Goal: Task Accomplishment & Management: Manage account settings

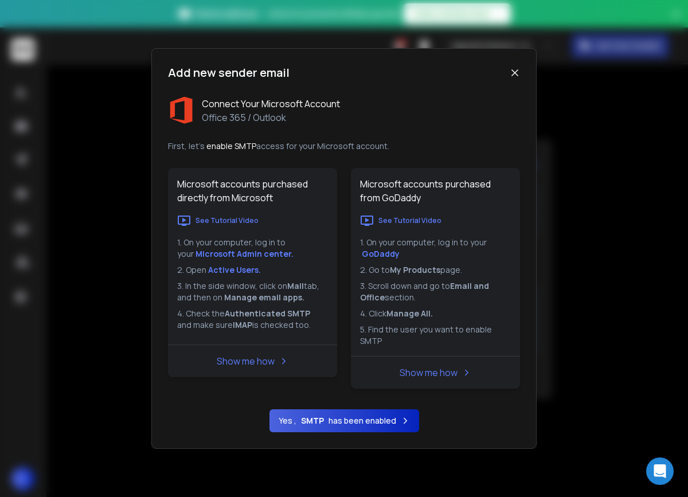
click at [608, 325] on div "Add new sender email Connect Your Microsoft Account Office 365 / Outlook First,…" at bounding box center [344, 248] width 688 height 423
click at [514, 78] on icon at bounding box center [514, 73] width 10 height 10
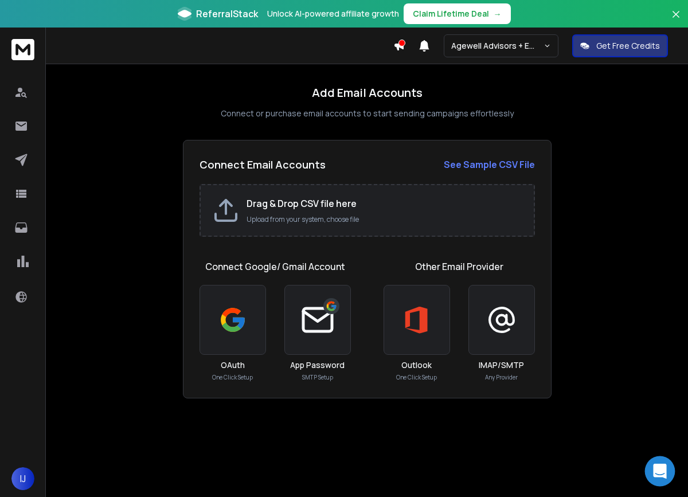
click at [655, 474] on icon "Open Intercom Messenger" at bounding box center [659, 471] width 13 height 15
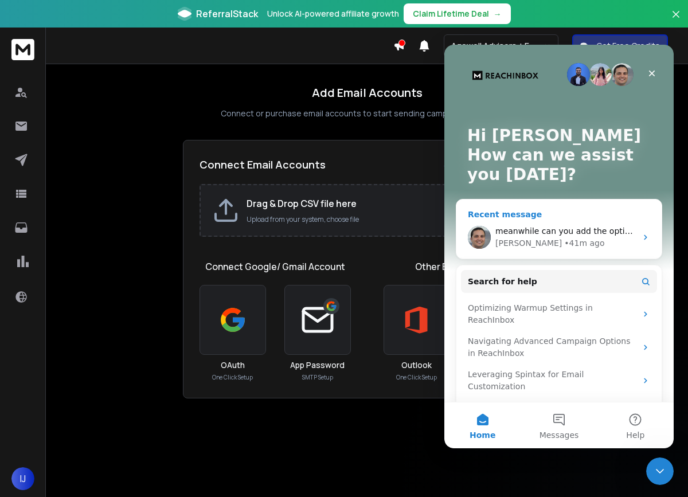
click at [563, 240] on div "Raj • 41m ago" at bounding box center [565, 243] width 141 height 12
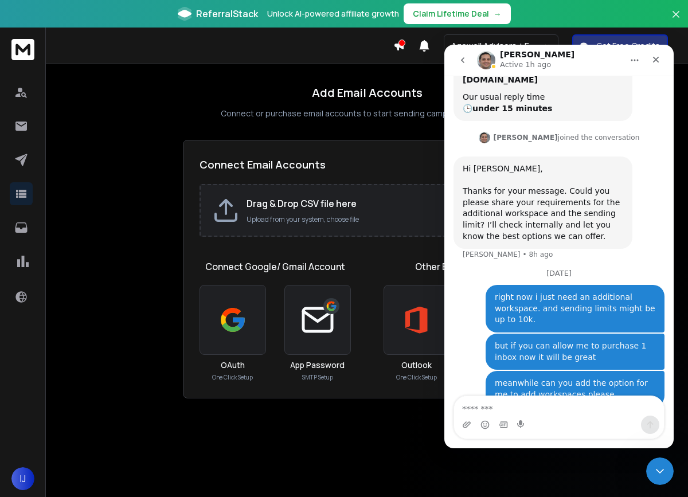
scroll to position [254, 0]
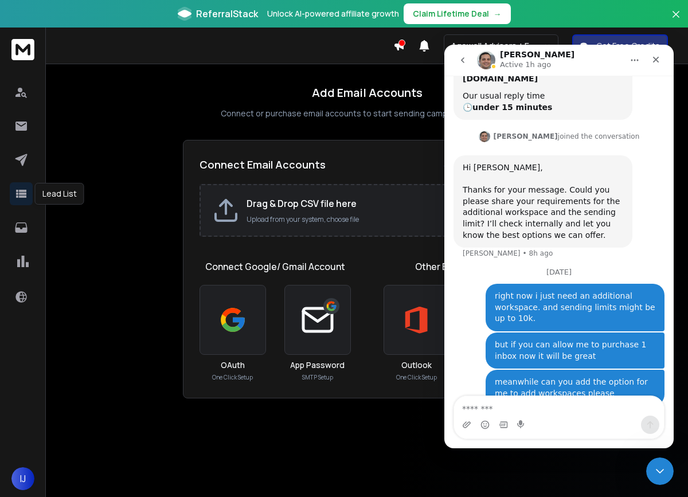
click at [28, 184] on link at bounding box center [21, 193] width 23 height 23
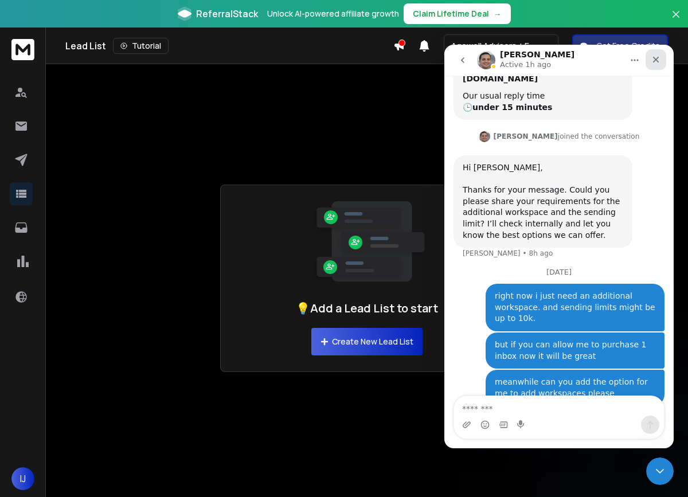
click at [659, 56] on icon "Close" at bounding box center [655, 59] width 9 height 9
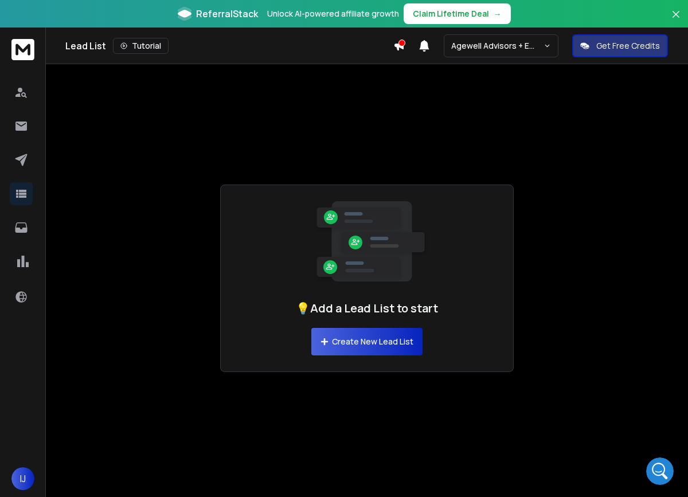
scroll to position [254, 0]
click at [27, 93] on icon at bounding box center [21, 92] width 14 height 14
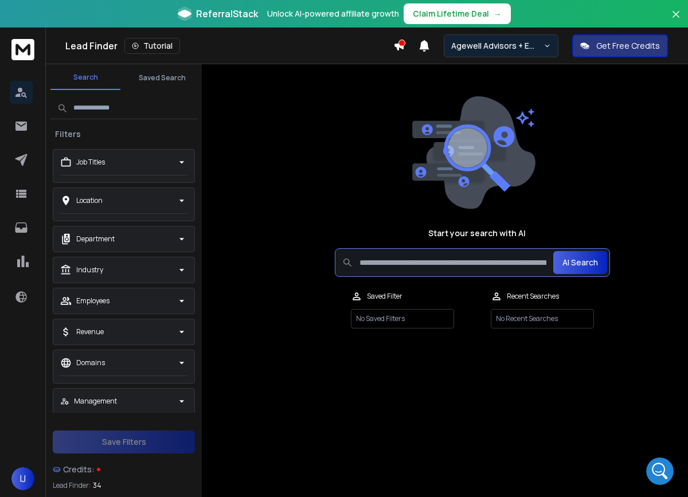
click at [535, 44] on p "Agewell Advisors + Epress Benefits" at bounding box center [497, 45] width 92 height 11
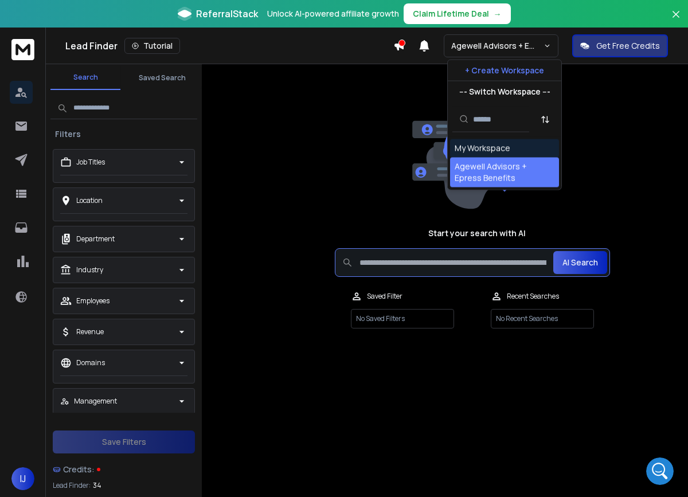
click at [511, 73] on p "+ Create Workspace" at bounding box center [504, 70] width 79 height 11
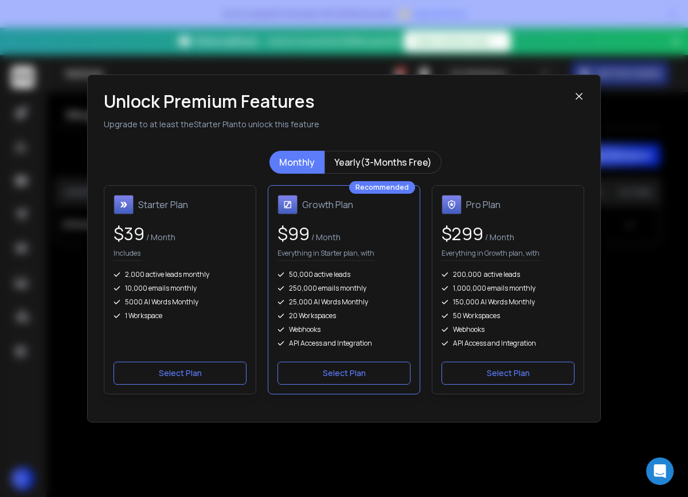
click at [574, 96] on icon at bounding box center [579, 96] width 10 height 10
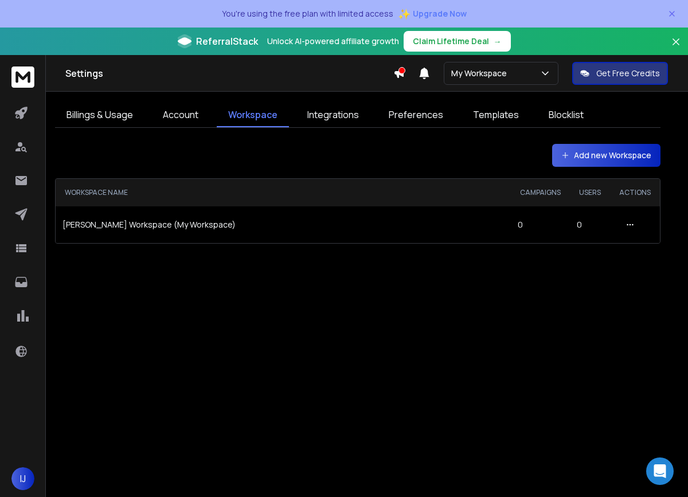
click at [583, 152] on button "Add new Workspace" at bounding box center [606, 155] width 108 height 23
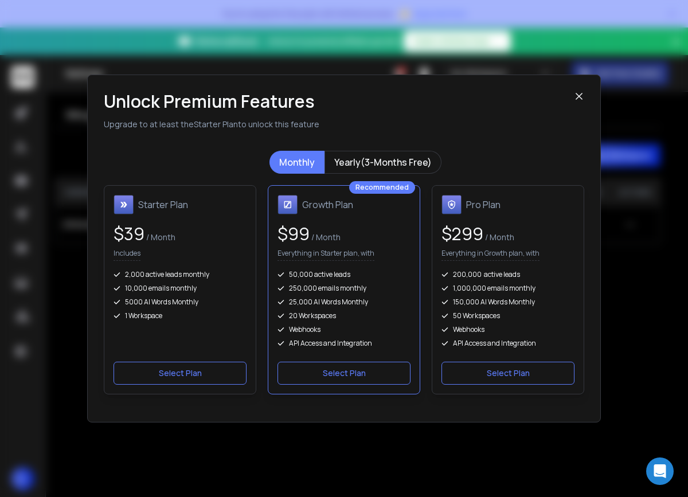
click at [574, 83] on div "Unlock Premium Features Upgrade to at least the Starter Plan to unlock this fea…" at bounding box center [343, 248] width 513 height 348
click at [578, 93] on icon at bounding box center [579, 96] width 10 height 10
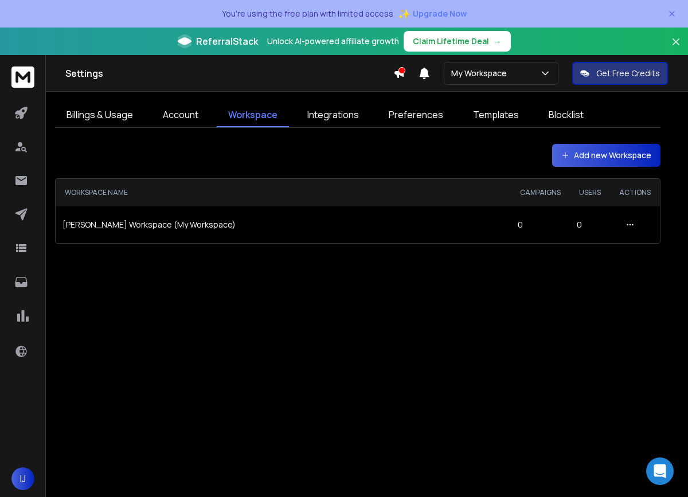
click at [33, 474] on span "IJ" at bounding box center [22, 478] width 23 height 23
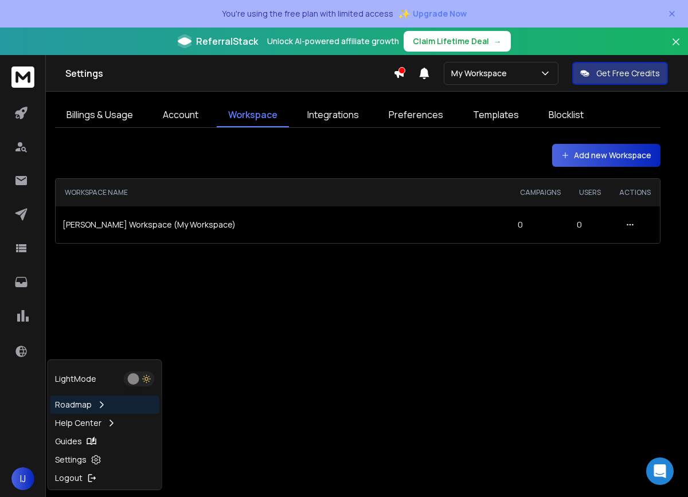
click at [17, 480] on span "IJ" at bounding box center [22, 478] width 23 height 23
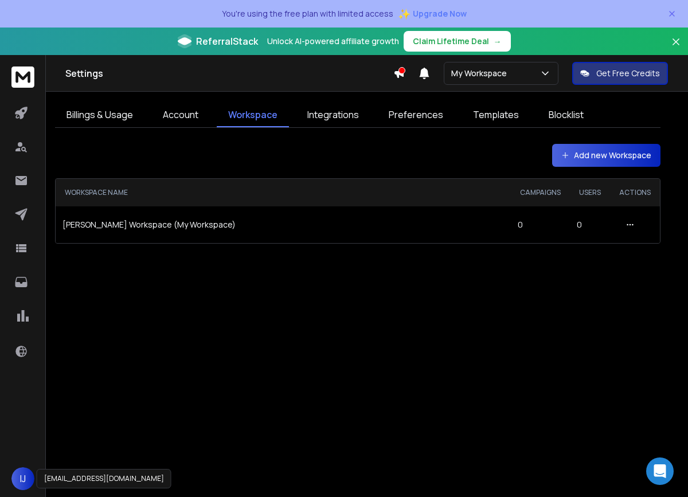
click at [17, 480] on span "IJ" at bounding box center [22, 478] width 23 height 23
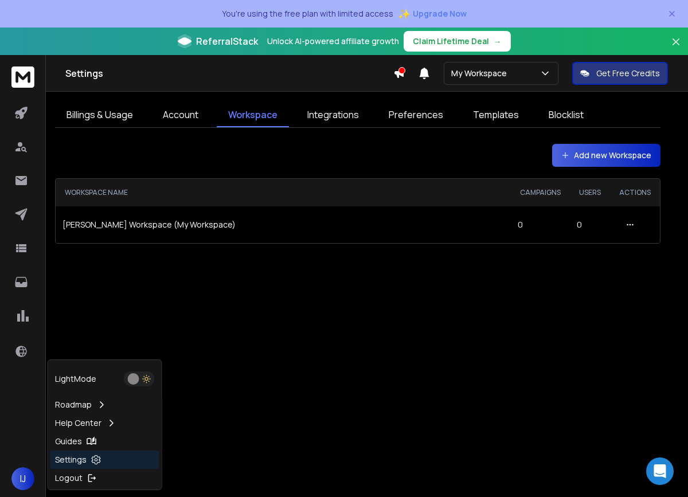
click at [60, 463] on p "Settings" at bounding box center [71, 459] width 32 height 11
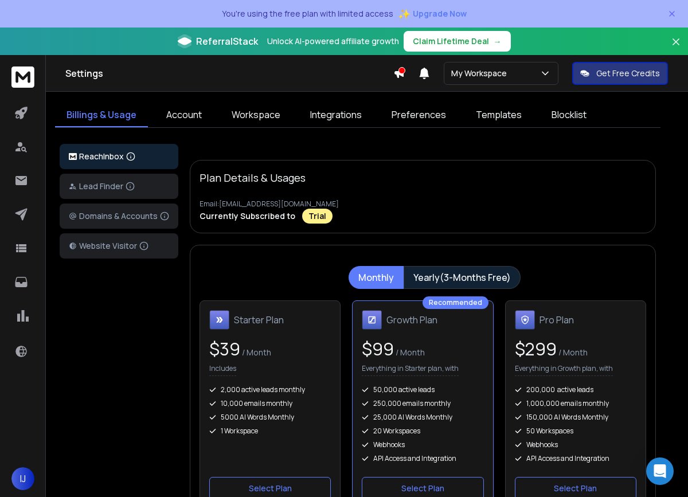
click at [482, 282] on button "Yearly(3-Months Free)" at bounding box center [461, 277] width 117 height 23
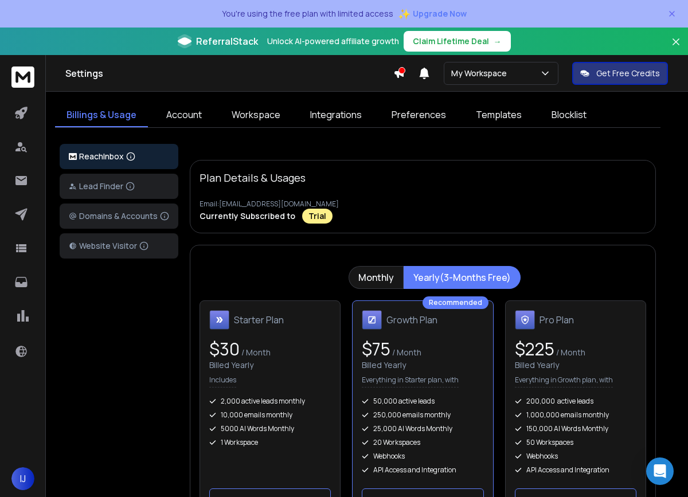
scroll to position [11, 0]
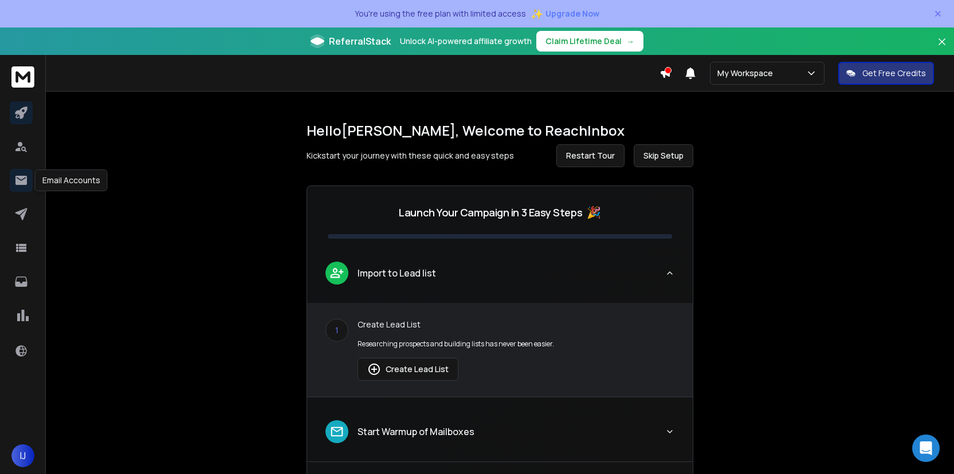
click at [14, 178] on icon at bounding box center [21, 181] width 14 height 14
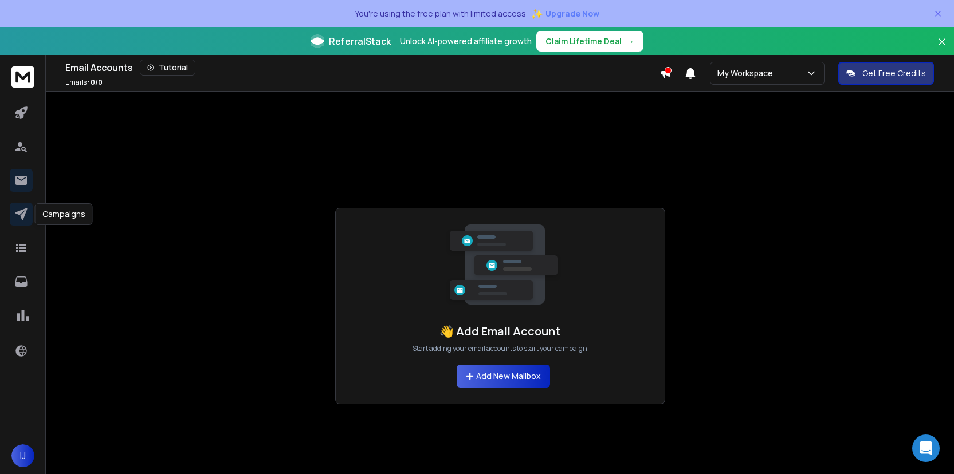
click at [24, 213] on icon at bounding box center [21, 215] width 12 height 12
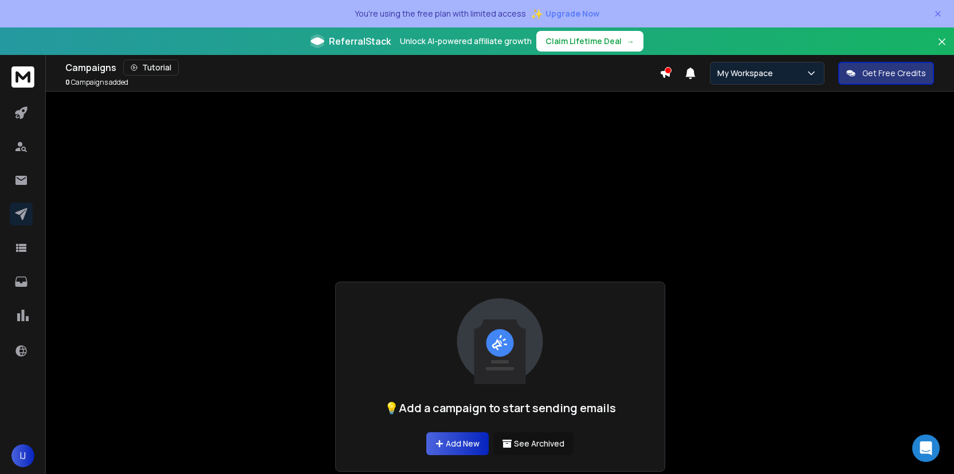
click at [769, 74] on p "My Workspace" at bounding box center [747, 73] width 60 height 11
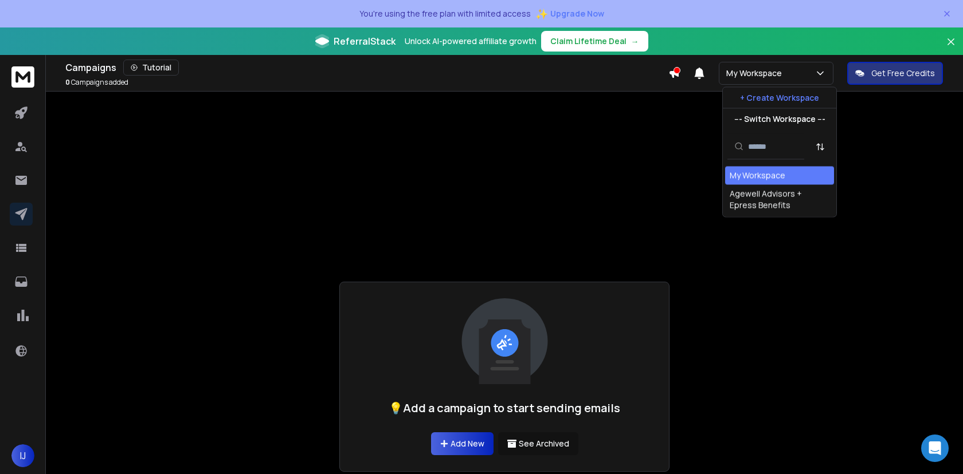
click at [807, 100] on p "+ Create Workspace" at bounding box center [779, 97] width 79 height 11
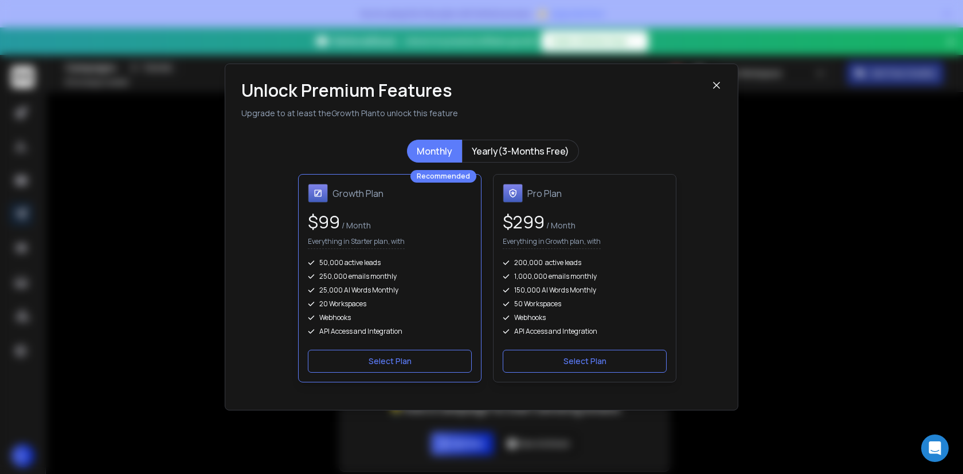
click at [709, 80] on div "Unlock Premium Features Upgrade to at least the Growth Plan to unlock this feat…" at bounding box center [481, 238] width 513 height 348
click at [717, 83] on icon at bounding box center [716, 85] width 7 height 7
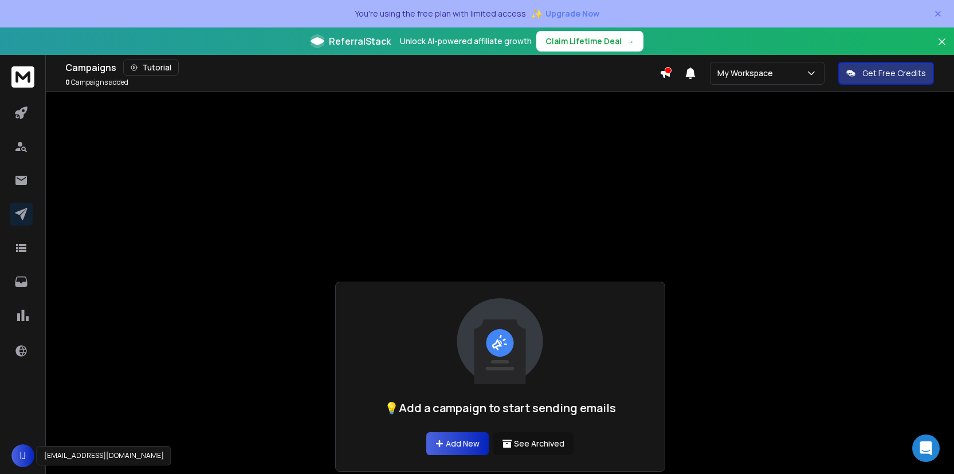
click at [19, 460] on span "IJ" at bounding box center [22, 456] width 23 height 23
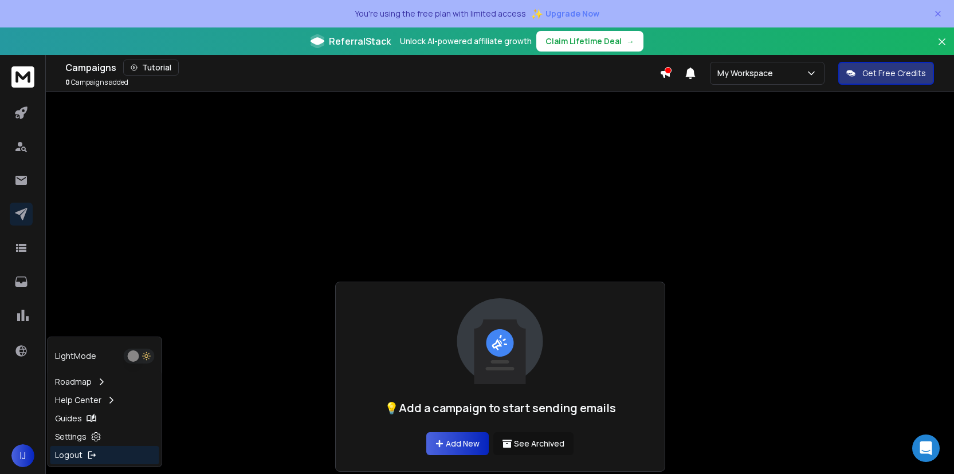
click at [73, 456] on p "Logout" at bounding box center [69, 455] width 28 height 11
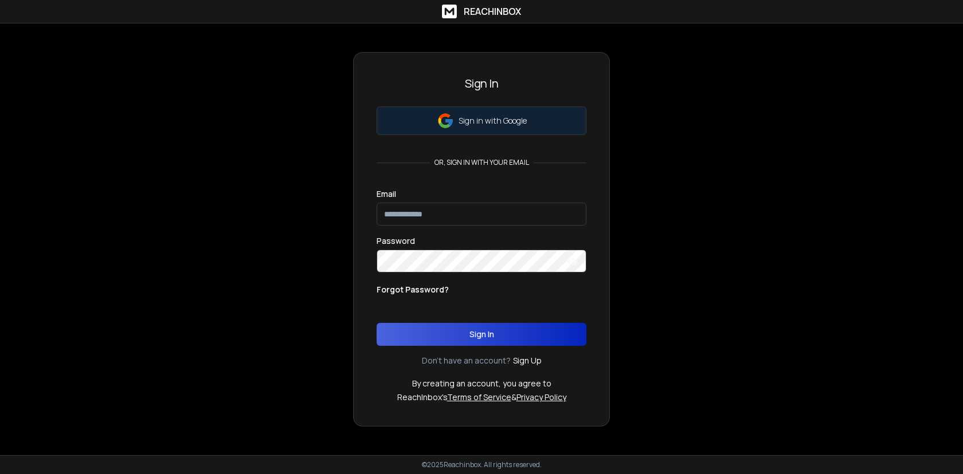
type input "**********"
click at [507, 128] on button "Sign in with Google" at bounding box center [481, 121] width 210 height 29
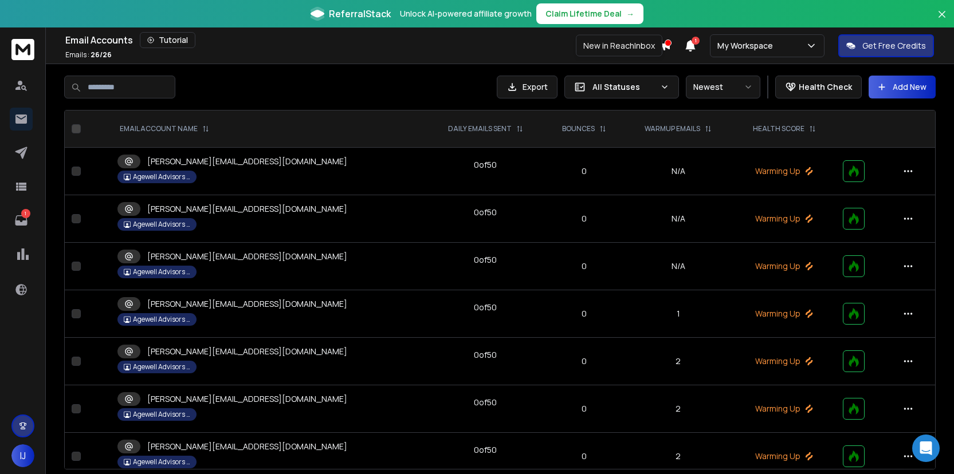
click at [663, 41] on icon at bounding box center [665, 45] width 11 height 11
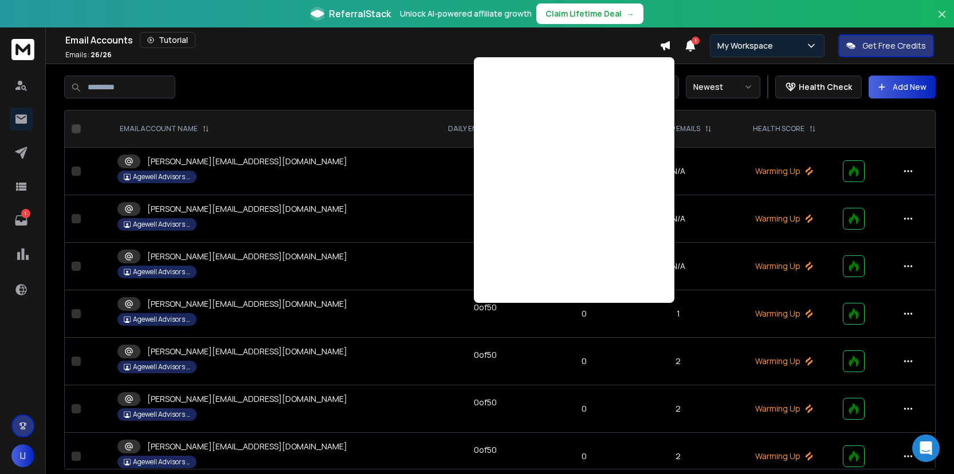
click at [760, 56] on button "My Workspace" at bounding box center [767, 45] width 115 height 23
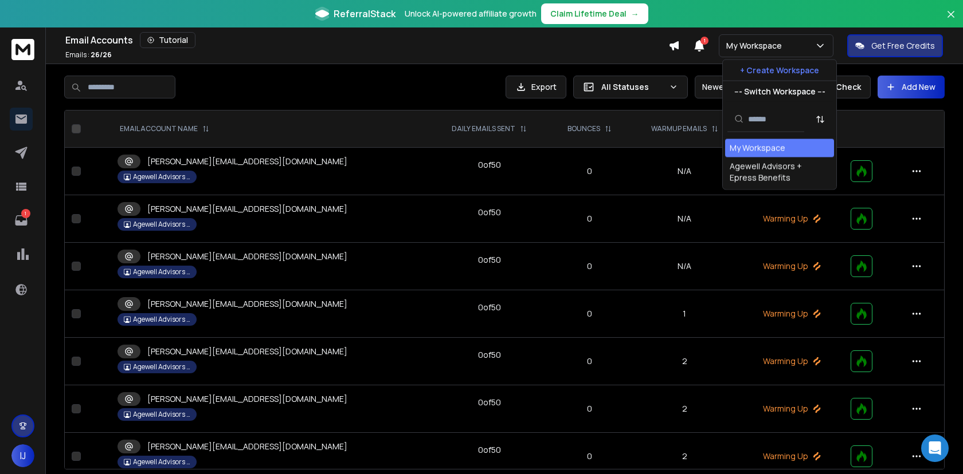
click at [794, 70] on p "+ Create Workspace" at bounding box center [779, 70] width 79 height 11
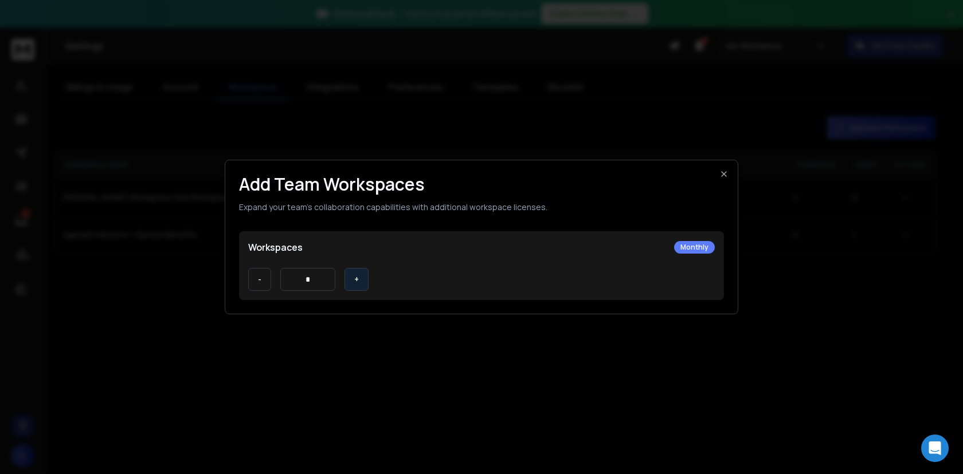
click at [356, 285] on button "+" at bounding box center [356, 279] width 24 height 23
type input "*"
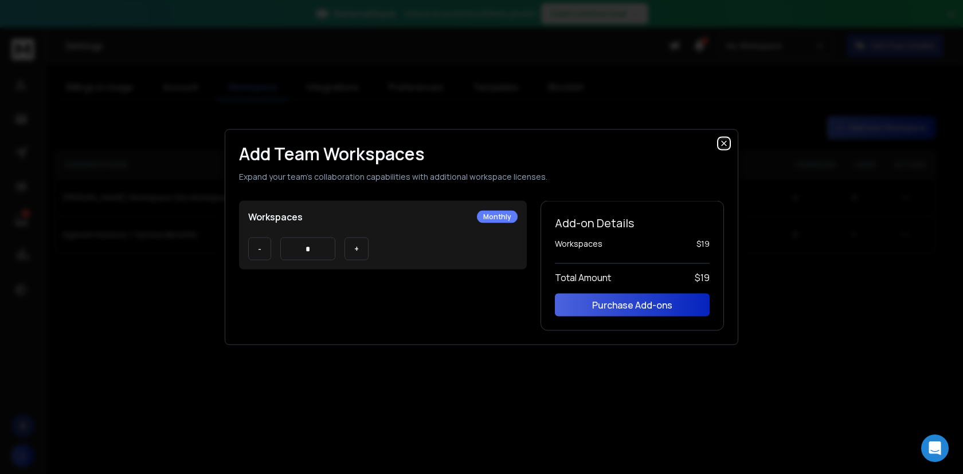
click at [725, 144] on icon "button" at bounding box center [723, 143] width 9 height 9
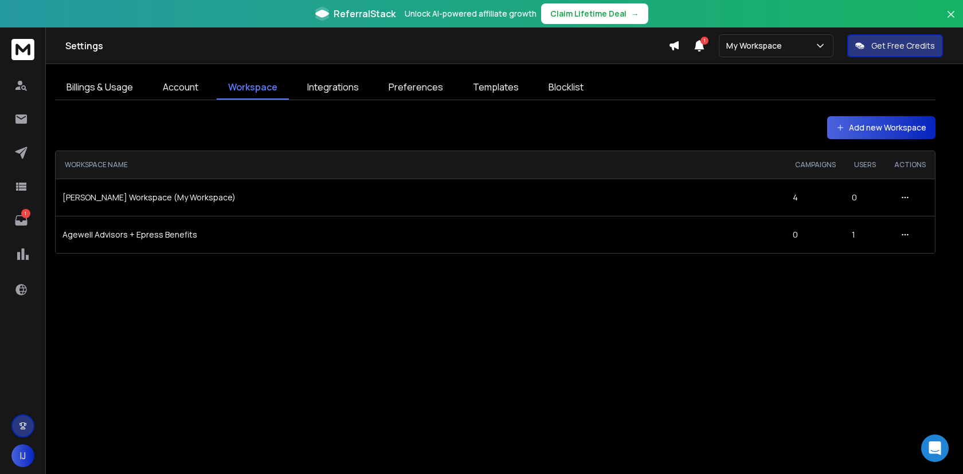
click at [176, 85] on link "Account" at bounding box center [180, 88] width 58 height 24
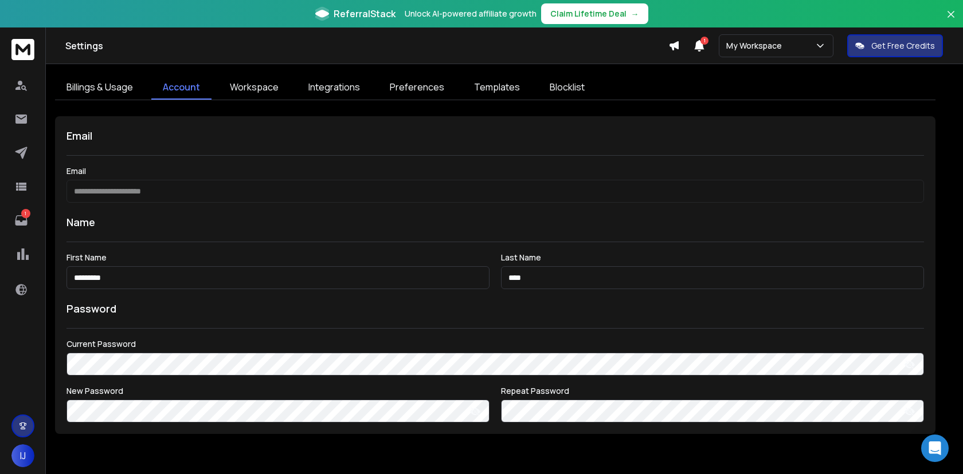
click at [248, 88] on link "Workspace" at bounding box center [254, 88] width 72 height 24
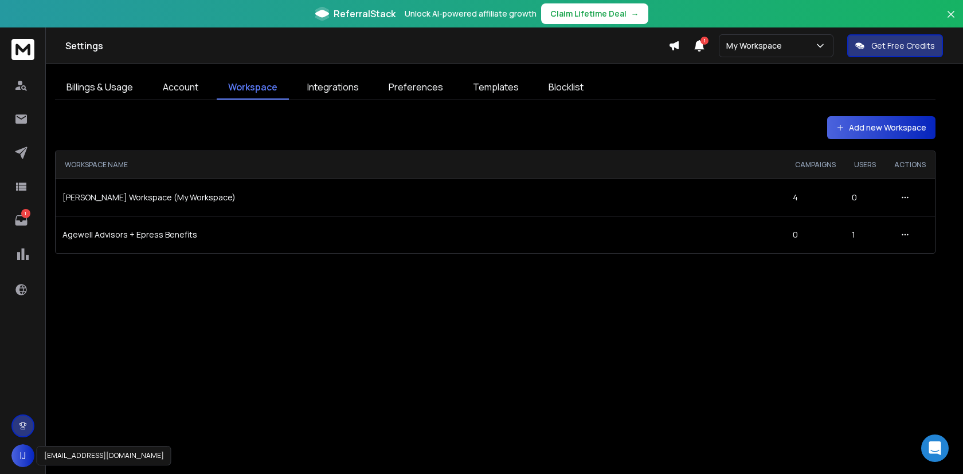
click at [13, 456] on span "IJ" at bounding box center [22, 456] width 23 height 23
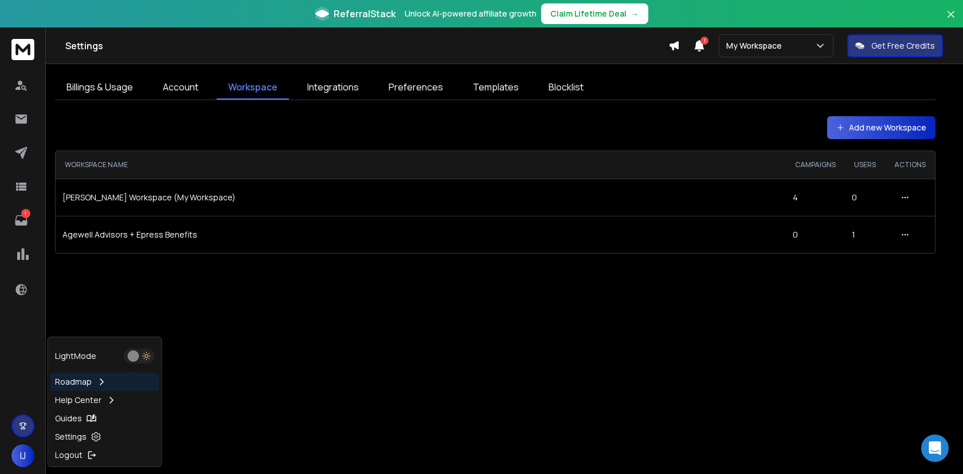
click at [260, 366] on div "Add new Workspace WORKSPACE NAME CAMPAIGNS USERS ACTIONS Ian James's Workspace …" at bounding box center [495, 289] width 880 height 346
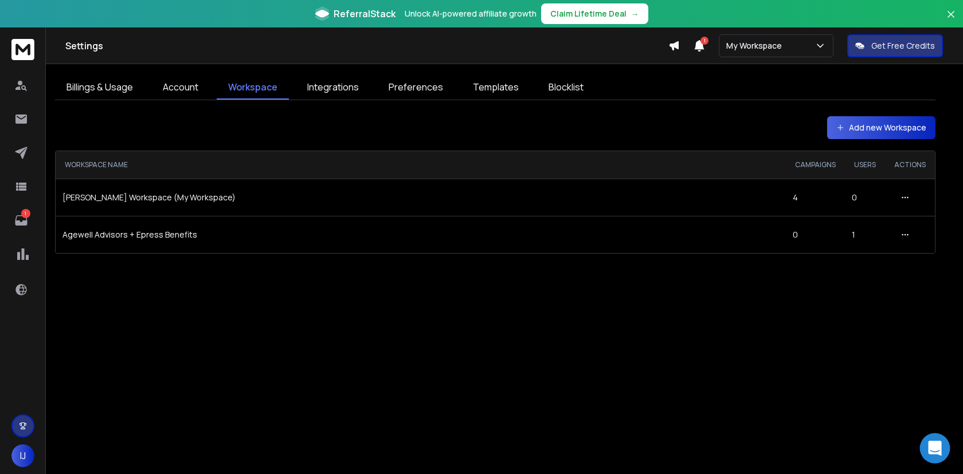
click at [941, 441] on div "Open Intercom Messenger" at bounding box center [935, 449] width 30 height 30
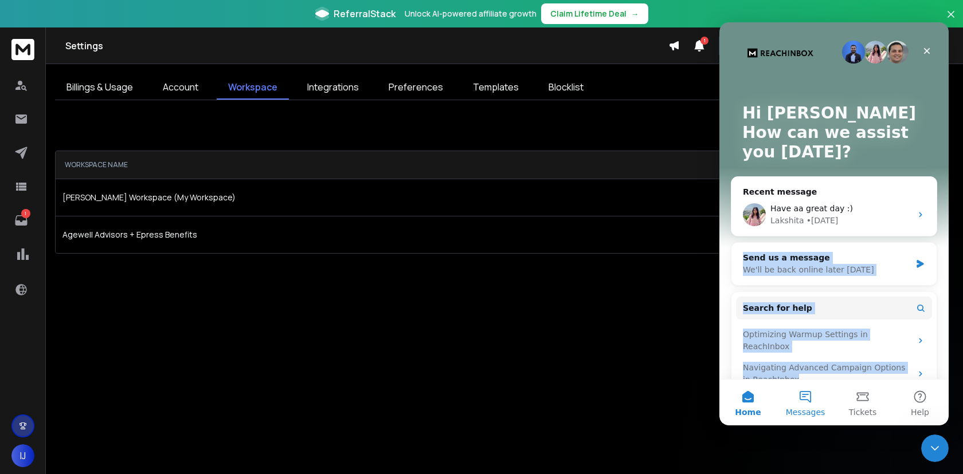
drag, startPoint x: 866, startPoint y: 219, endPoint x: 818, endPoint y: 403, distance: 189.6
click at [818, 402] on div "Hi Ian 👋 How can we assist you today? Recent message Have aa great day :) Laksh…" at bounding box center [833, 223] width 229 height 403
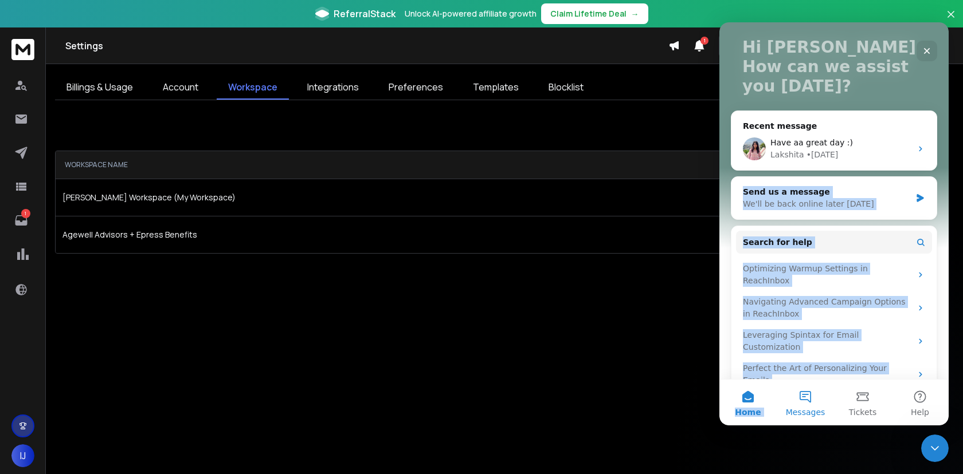
click at [818, 403] on button "Messages" at bounding box center [804, 403] width 57 height 46
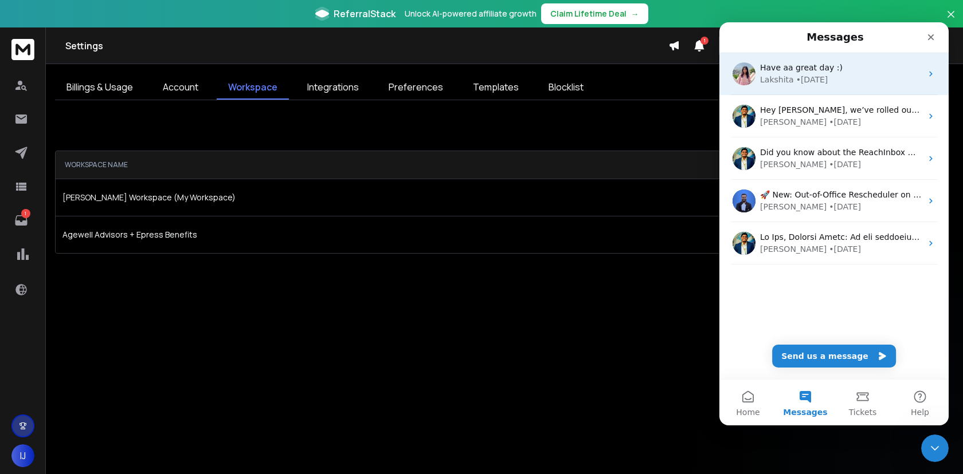
click at [826, 74] on div "Lakshita • 1d ago" at bounding box center [841, 80] width 162 height 12
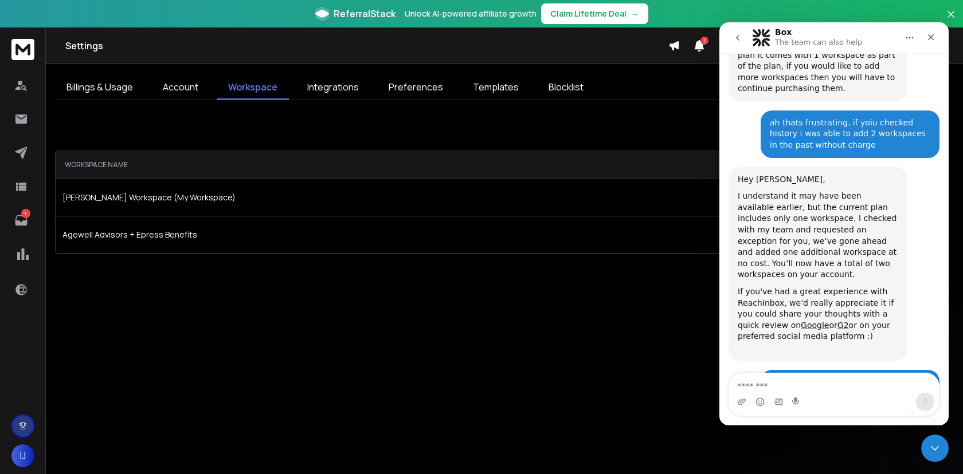
scroll to position [712, 0]
click at [731, 40] on button "go back" at bounding box center [738, 38] width 22 height 22
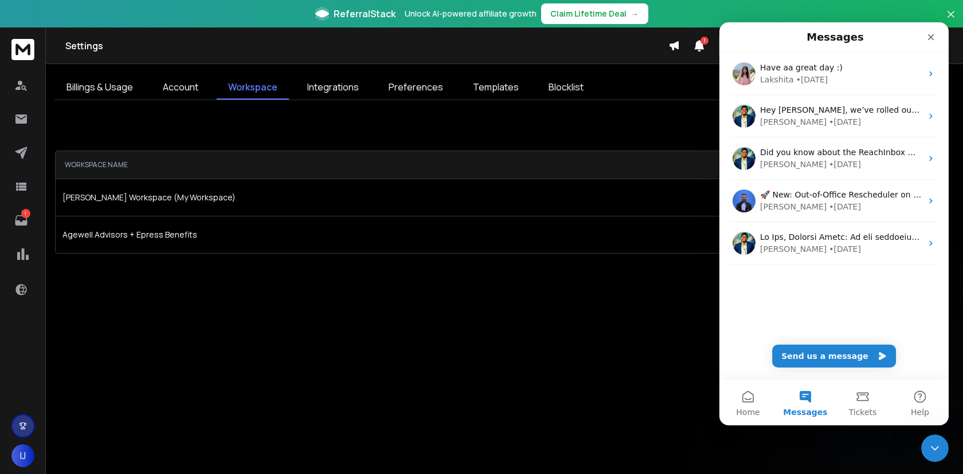
click at [578, 290] on div "Add new Workspace WORKSPACE NAME CAMPAIGNS USERS ACTIONS Ian James's Workspace …" at bounding box center [495, 289] width 880 height 346
click at [845, 360] on button "Send us a message" at bounding box center [834, 356] width 124 height 23
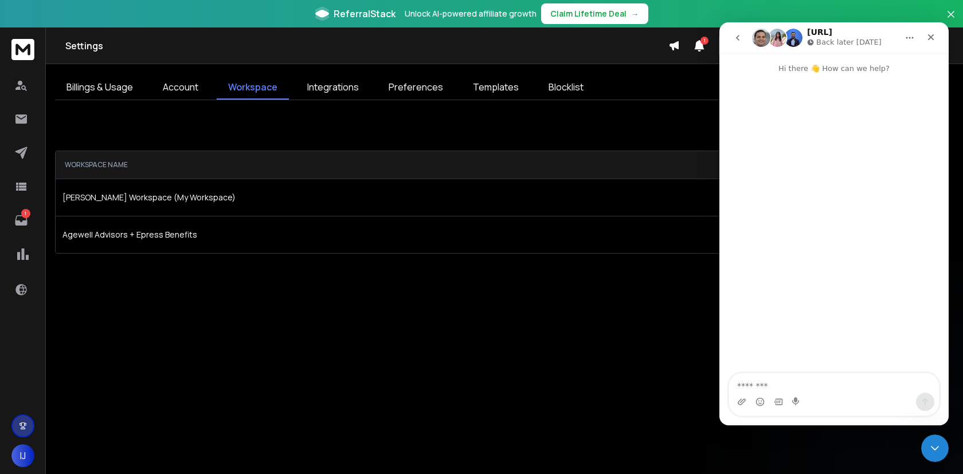
click at [790, 385] on textarea "Message…" at bounding box center [834, 383] width 210 height 19
type textarea "*******"
click at [175, 87] on link "Account" at bounding box center [180, 88] width 58 height 24
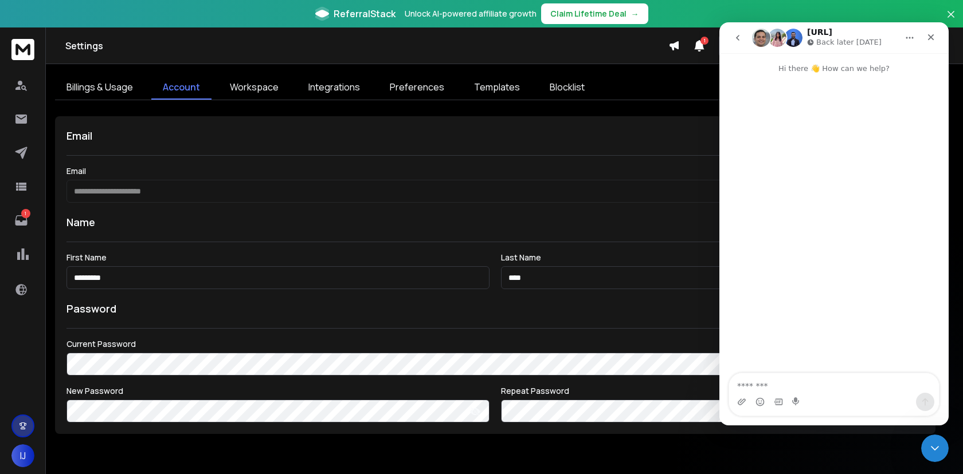
click at [84, 83] on link "Billings & Usage" at bounding box center [99, 88] width 89 height 24
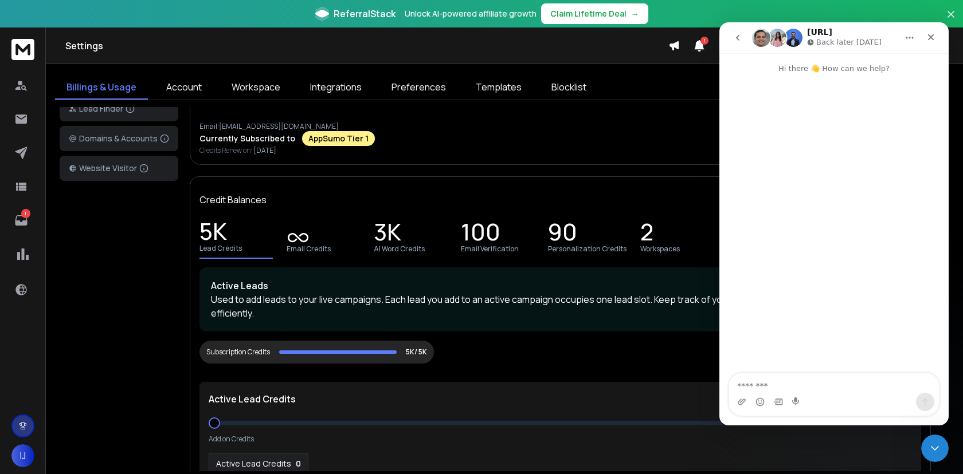
scroll to position [81, 0]
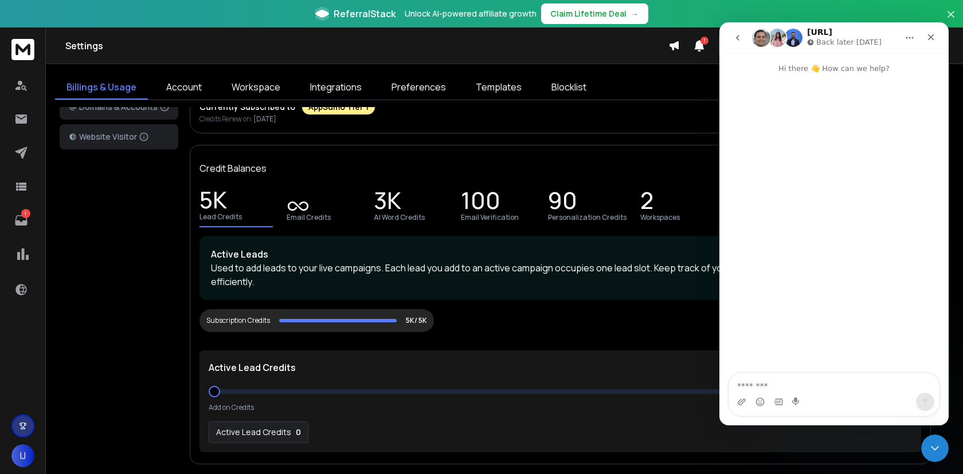
click at [291, 389] on div "Add on Credits Active Lead Credits 0" at bounding box center [560, 413] width 703 height 61
click at [286, 394] on div "Add on Credits Active Lead Credits 0" at bounding box center [560, 413] width 703 height 61
click at [931, 441] on icon "Close Intercom Messenger" at bounding box center [933, 447] width 14 height 14
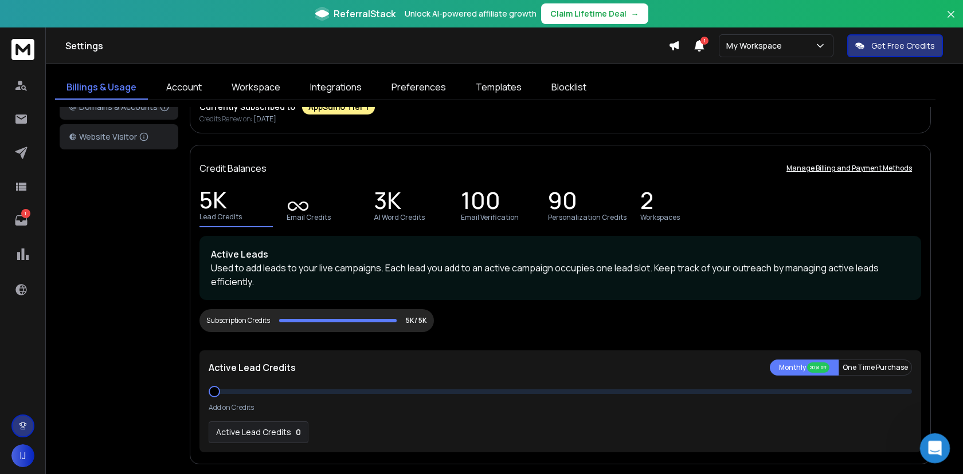
scroll to position [0, 0]
click at [389, 388] on div "Add on Credits Active Lead Credits 0" at bounding box center [560, 413] width 703 height 61
click at [380, 397] on div "Add on Credits Active Lead Credits 0" at bounding box center [560, 413] width 703 height 61
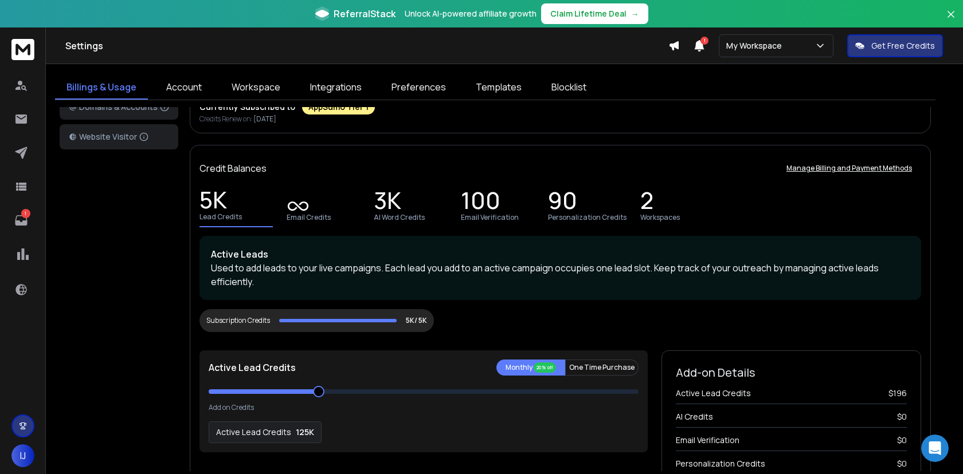
click at [382, 390] on span at bounding box center [424, 392] width 430 height 5
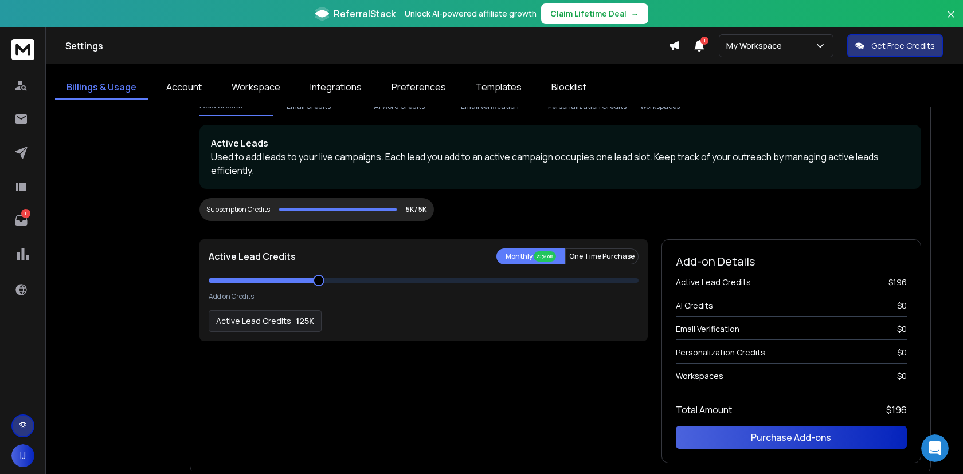
scroll to position [203, 0]
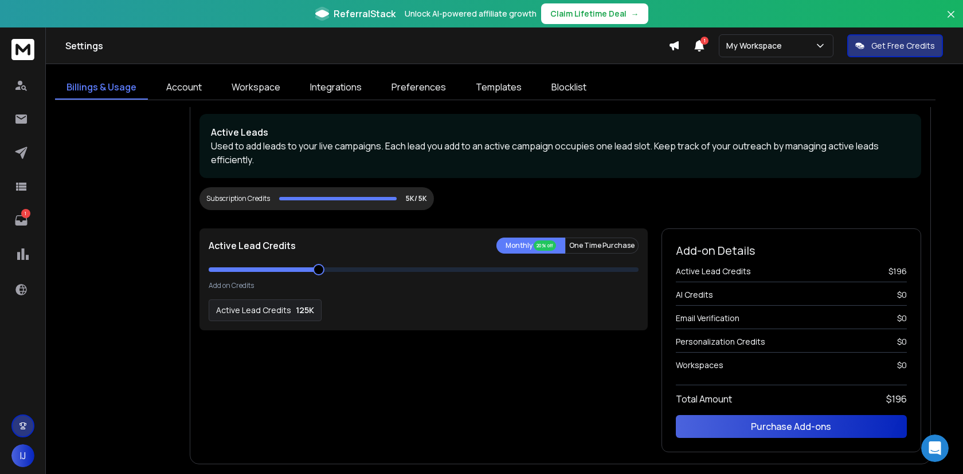
click at [313, 273] on span at bounding box center [318, 269] width 11 height 11
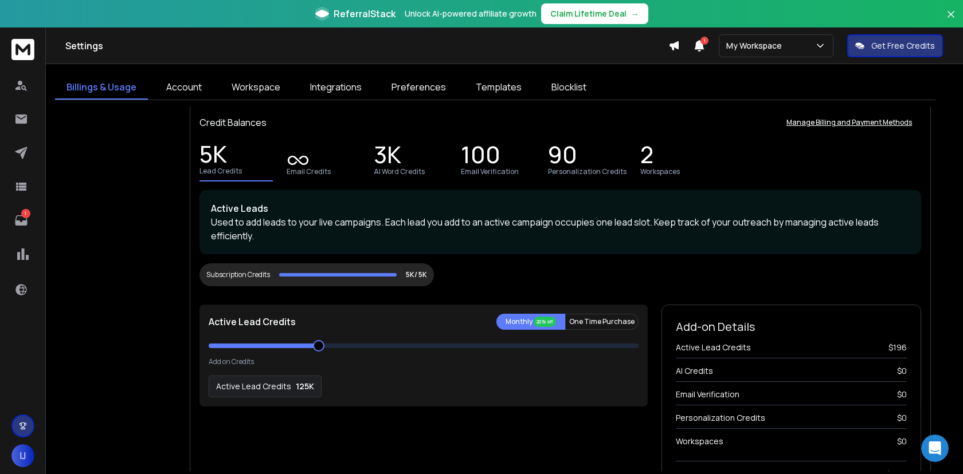
scroll to position [126, 0]
click at [249, 345] on span at bounding box center [262, 347] width 107 height 5
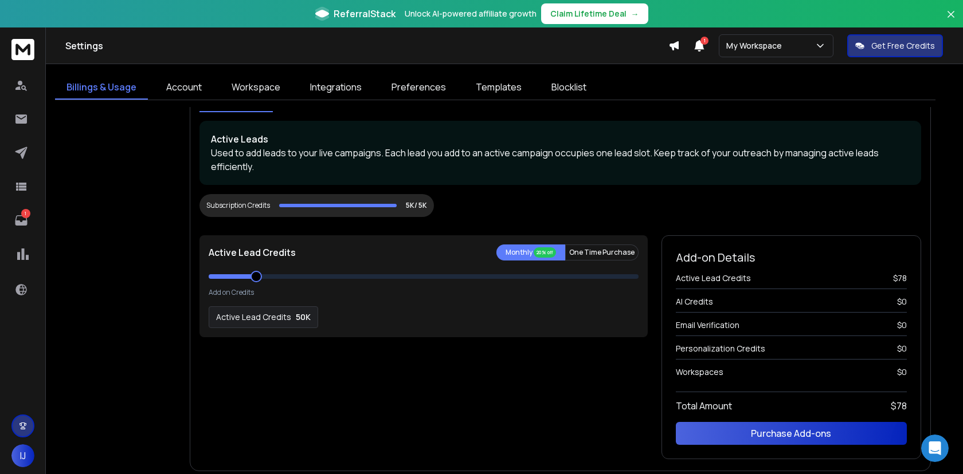
scroll to position [201, 0]
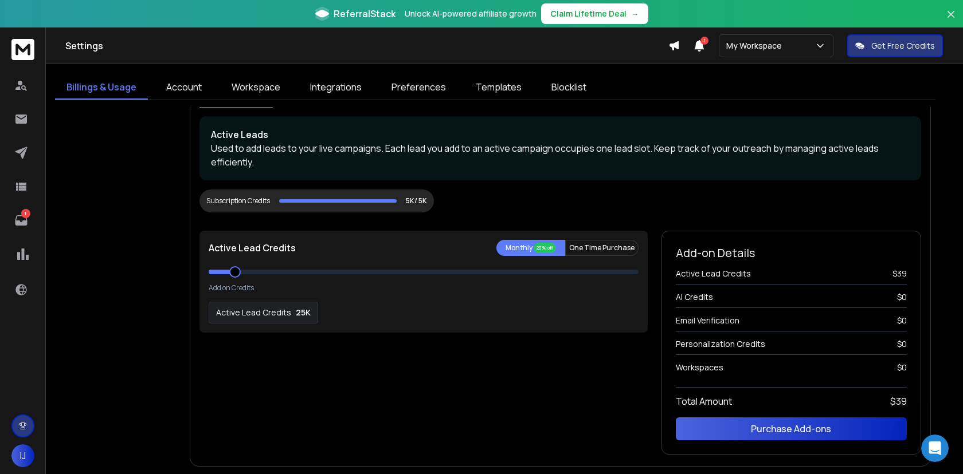
click at [224, 270] on span at bounding box center [220, 272] width 22 height 5
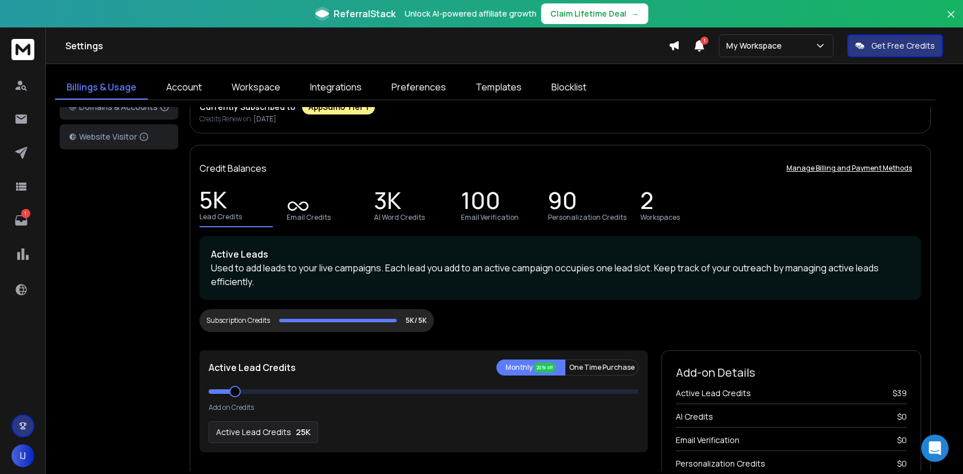
click at [211, 390] on span at bounding box center [220, 392] width 22 height 5
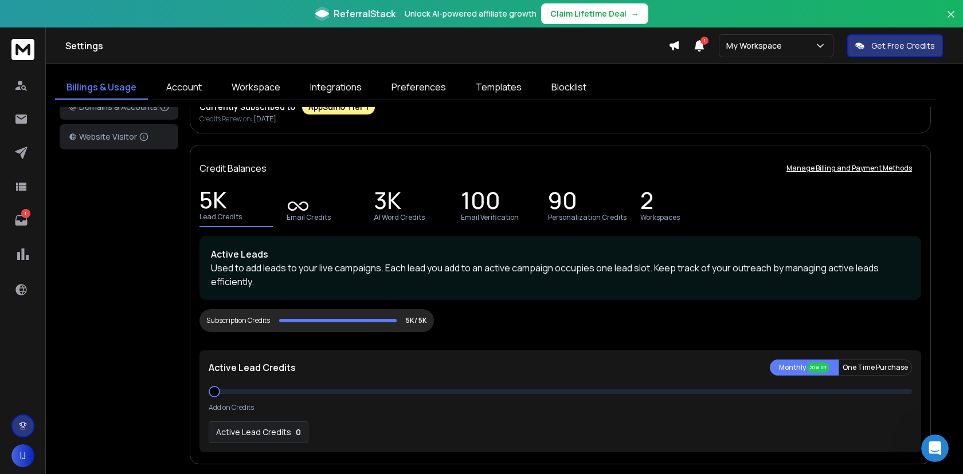
click at [220, 394] on span at bounding box center [214, 391] width 11 height 11
click at [221, 394] on span at bounding box center [560, 392] width 703 height 5
click at [226, 394] on div "Add on Credits Active Lead Credits 0" at bounding box center [560, 413] width 703 height 61
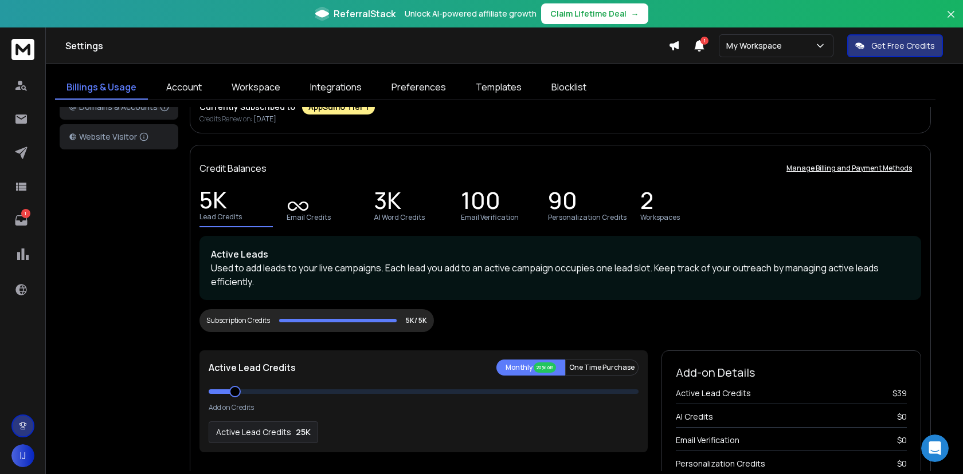
click at [240, 391] on span at bounding box center [424, 392] width 430 height 5
click at [229, 395] on span at bounding box center [234, 391] width 11 height 11
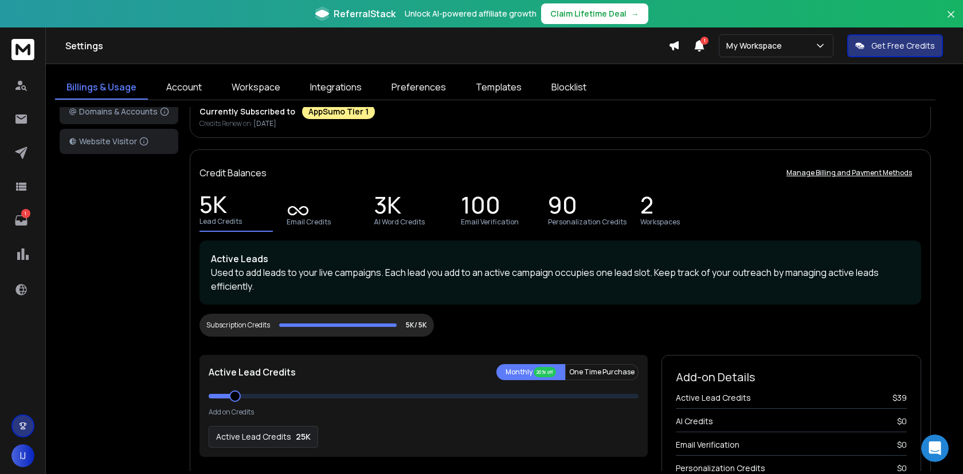
scroll to position [41, 0]
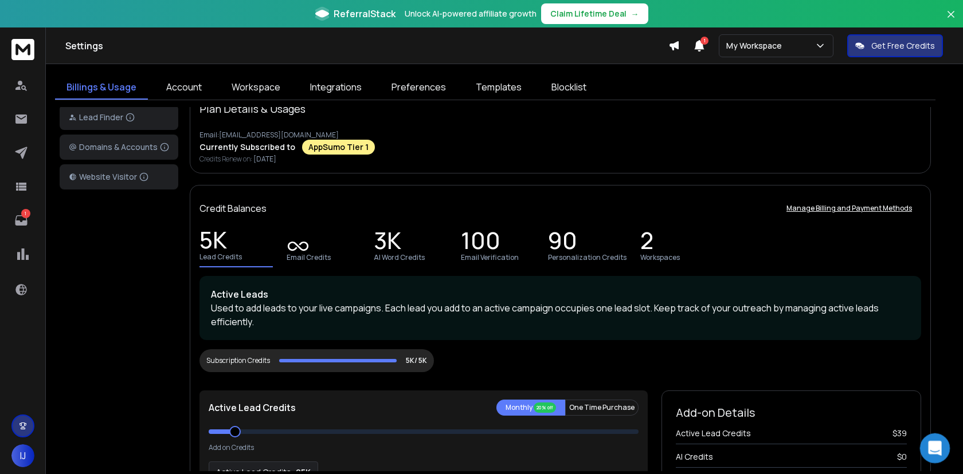
click at [926, 452] on div "Open Intercom Messenger" at bounding box center [933, 447] width 38 height 38
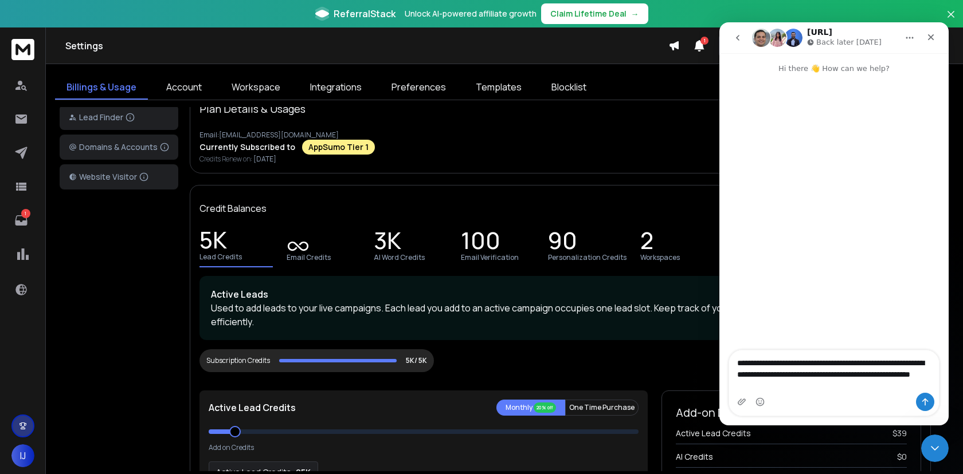
type textarea "**********"
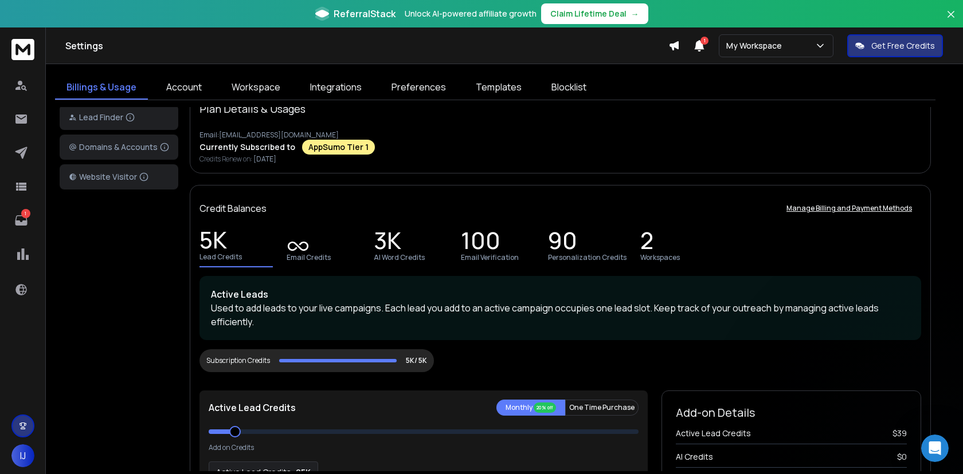
click at [579, 157] on p "Credits Renew on: 27 Oct, 2025" at bounding box center [559, 159] width 721 height 9
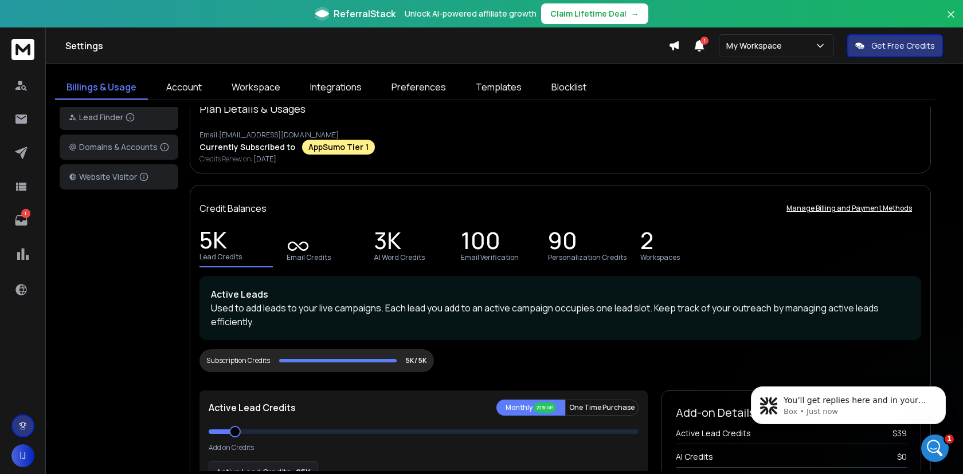
scroll to position [0, 0]
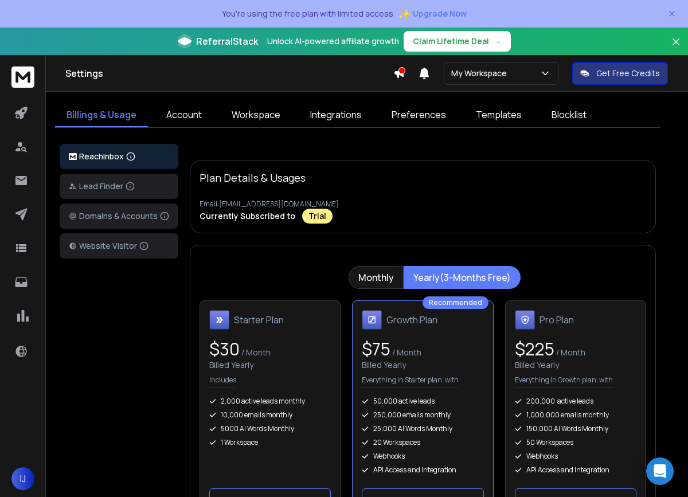
click at [676, 40] on icon "Close banner" at bounding box center [675, 41] width 7 height 7
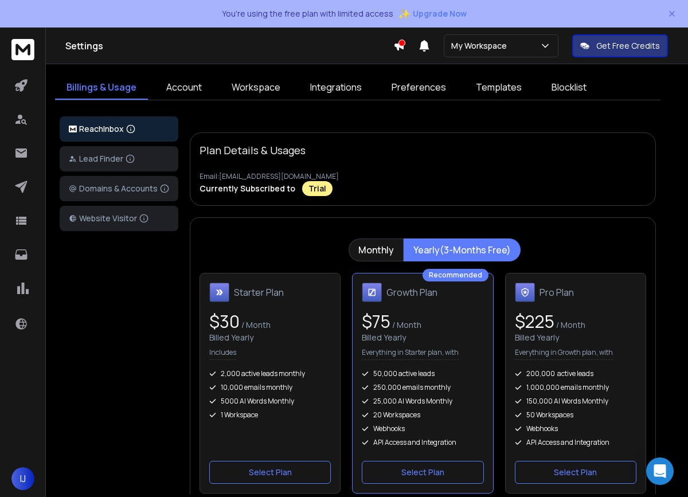
scroll to position [29, 0]
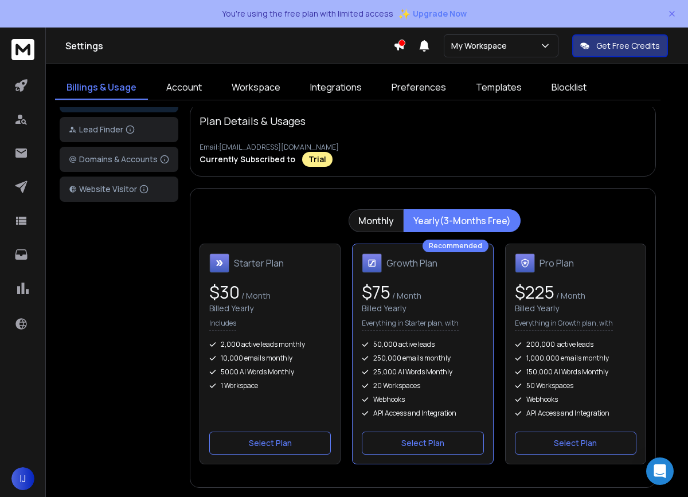
click at [7, 474] on div "IJ" at bounding box center [23, 265] width 46 height 474
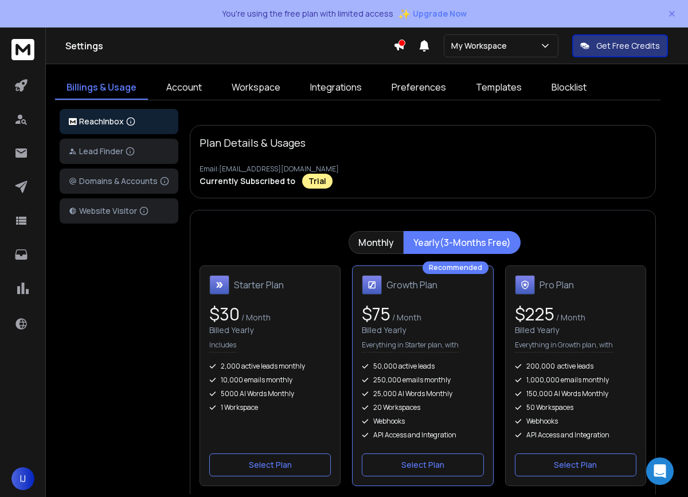
scroll to position [0, 0]
